Goal: Information Seeking & Learning: Check status

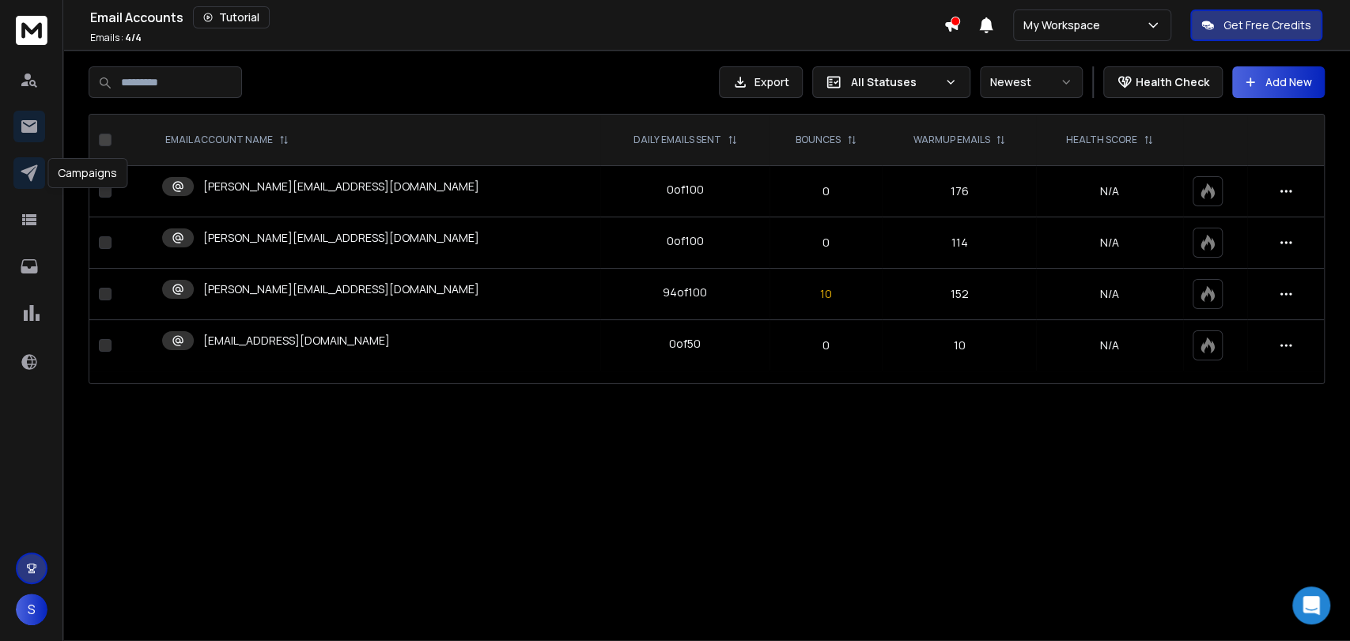
click at [29, 174] on icon at bounding box center [29, 173] width 17 height 17
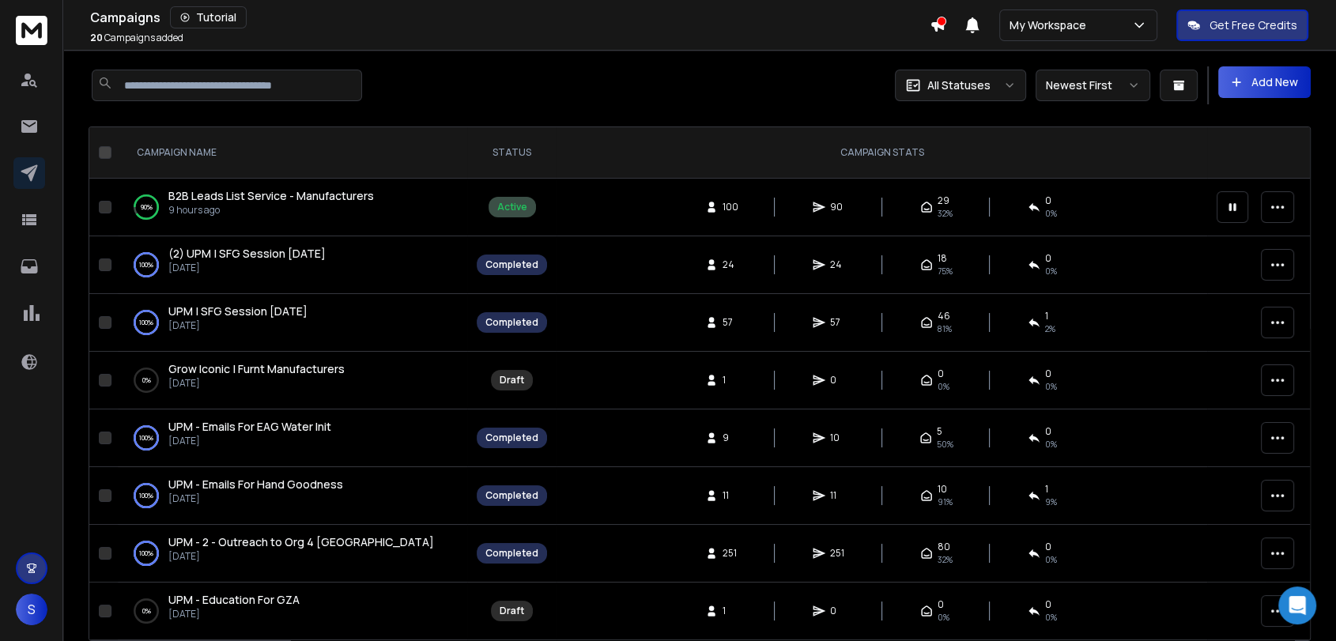
click at [610, 210] on div "100 90 29 32 % 0 0 %" at bounding box center [882, 207] width 632 height 25
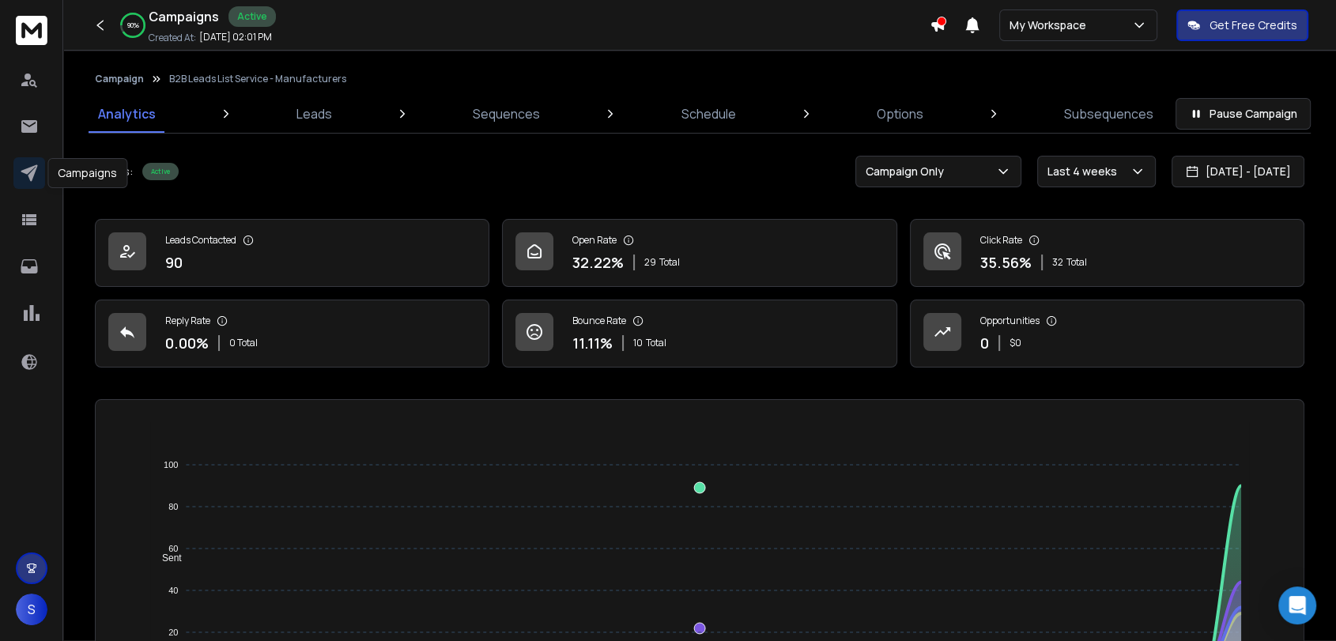
click at [36, 176] on icon at bounding box center [29, 173] width 19 height 19
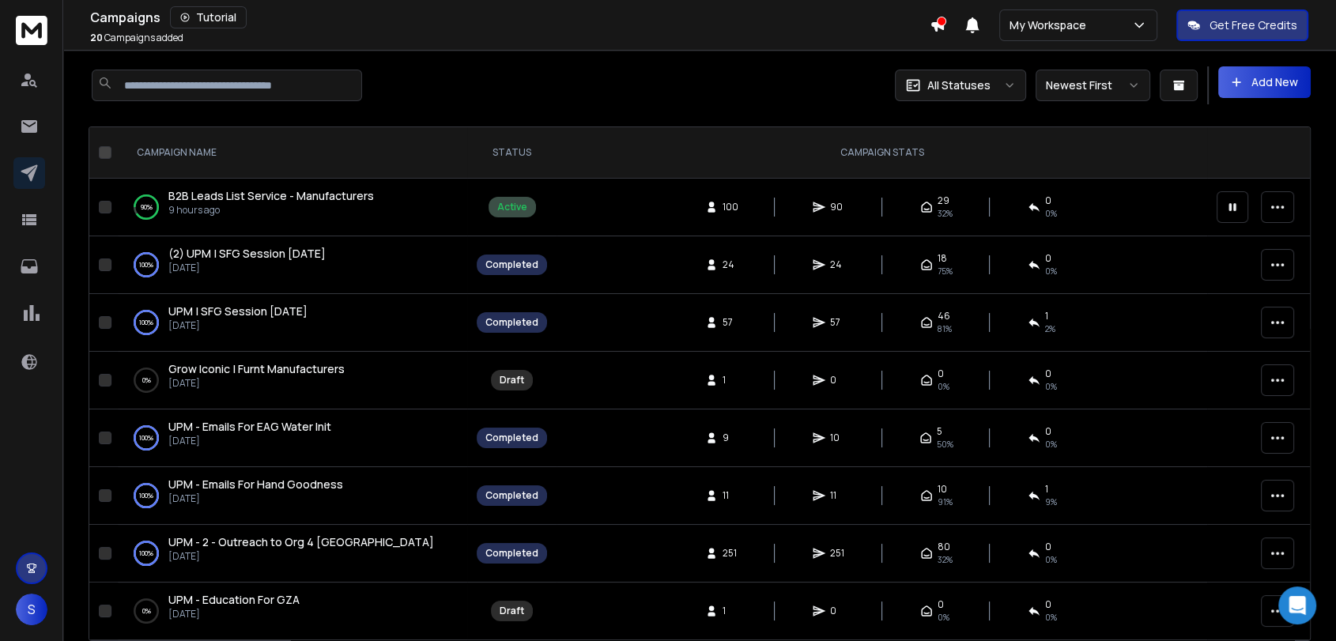
click at [1226, 208] on icon at bounding box center [1233, 207] width 14 height 14
click at [566, 210] on div "100 90 29 32 % 0 0 %" at bounding box center [882, 207] width 632 height 25
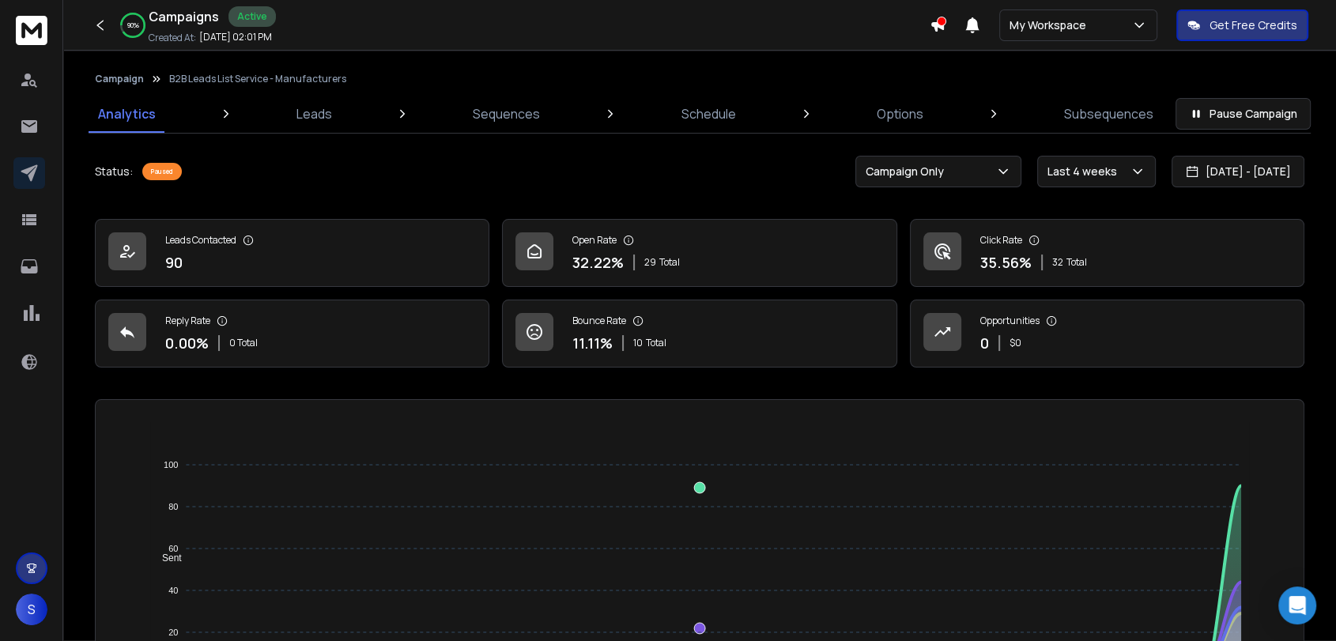
click at [1052, 254] on div "35.56 % 32 Total" at bounding box center [1034, 262] width 107 height 22
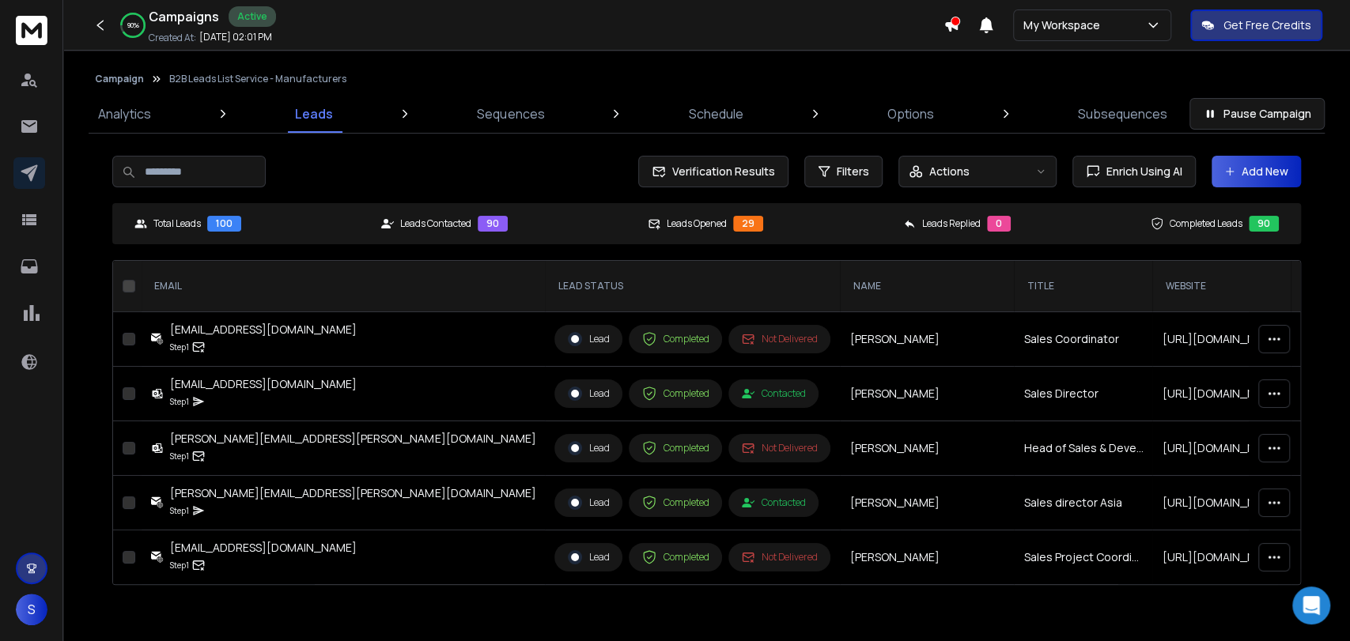
scroll to position [77, 0]
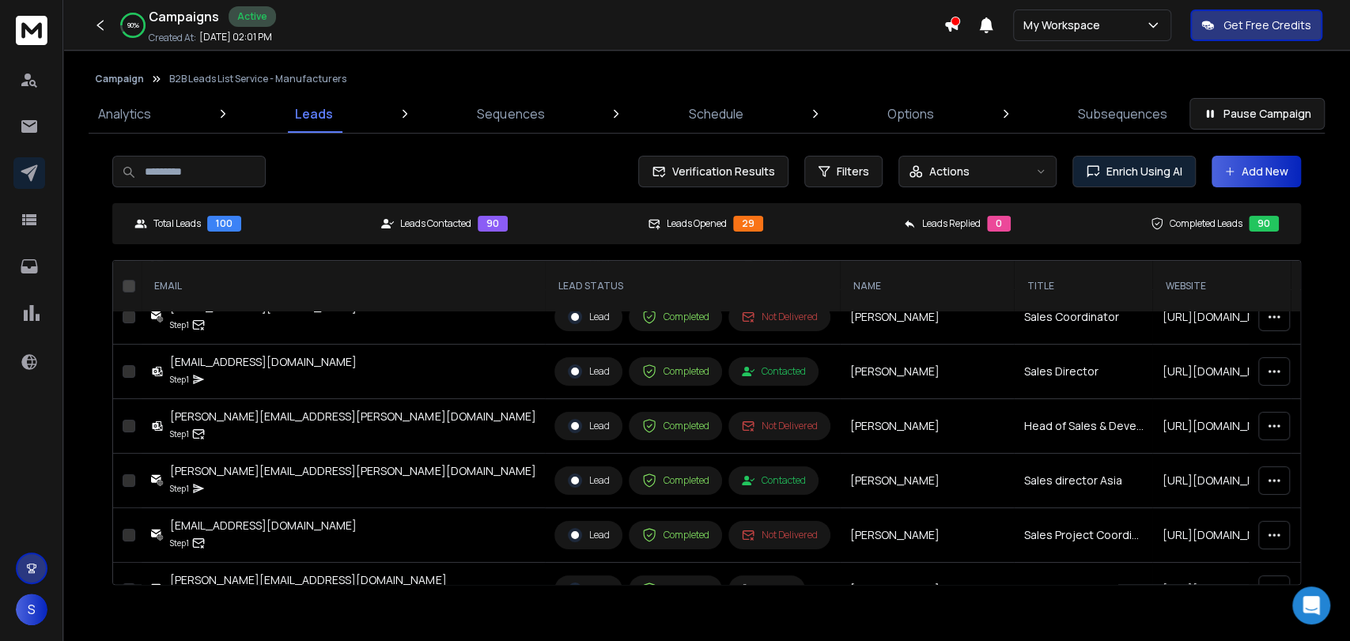
click at [1157, 171] on span "Enrich Using AI" at bounding box center [1141, 172] width 82 height 16
